Goal: Find specific page/section: Find specific page/section

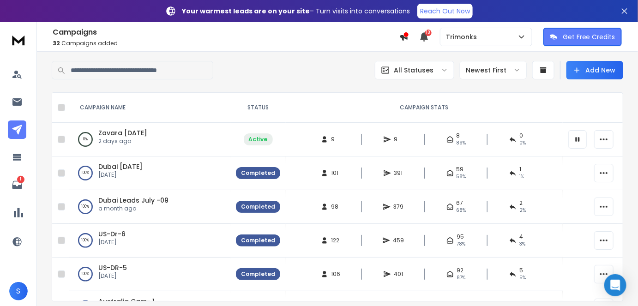
scroll to position [4, 0]
click at [624, 11] on icon at bounding box center [624, 11] width 6 height 6
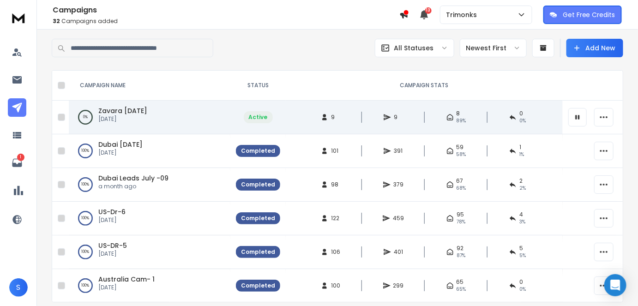
click at [124, 112] on span "Zavara [DATE]" at bounding box center [122, 110] width 49 height 9
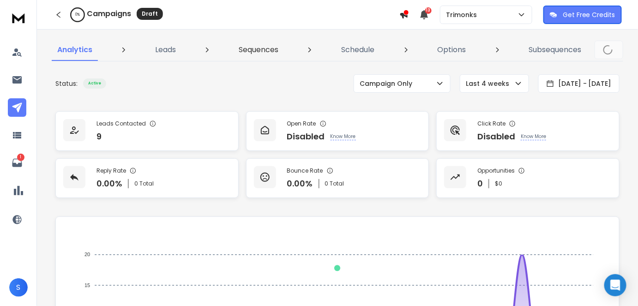
click at [247, 48] on p "Sequences" at bounding box center [259, 49] width 40 height 11
